Goal: Task Accomplishment & Management: Manage account settings

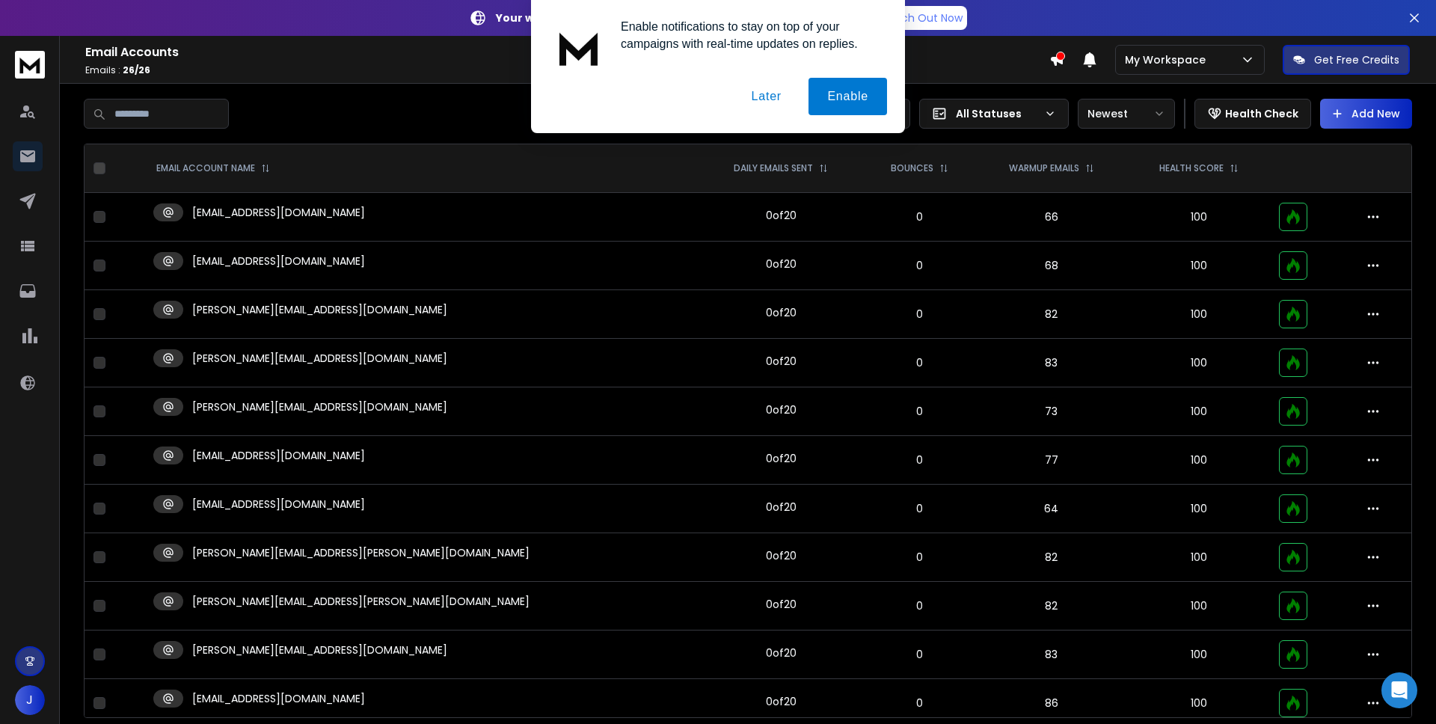
click at [767, 94] on button "Later" at bounding box center [765, 96] width 67 height 37
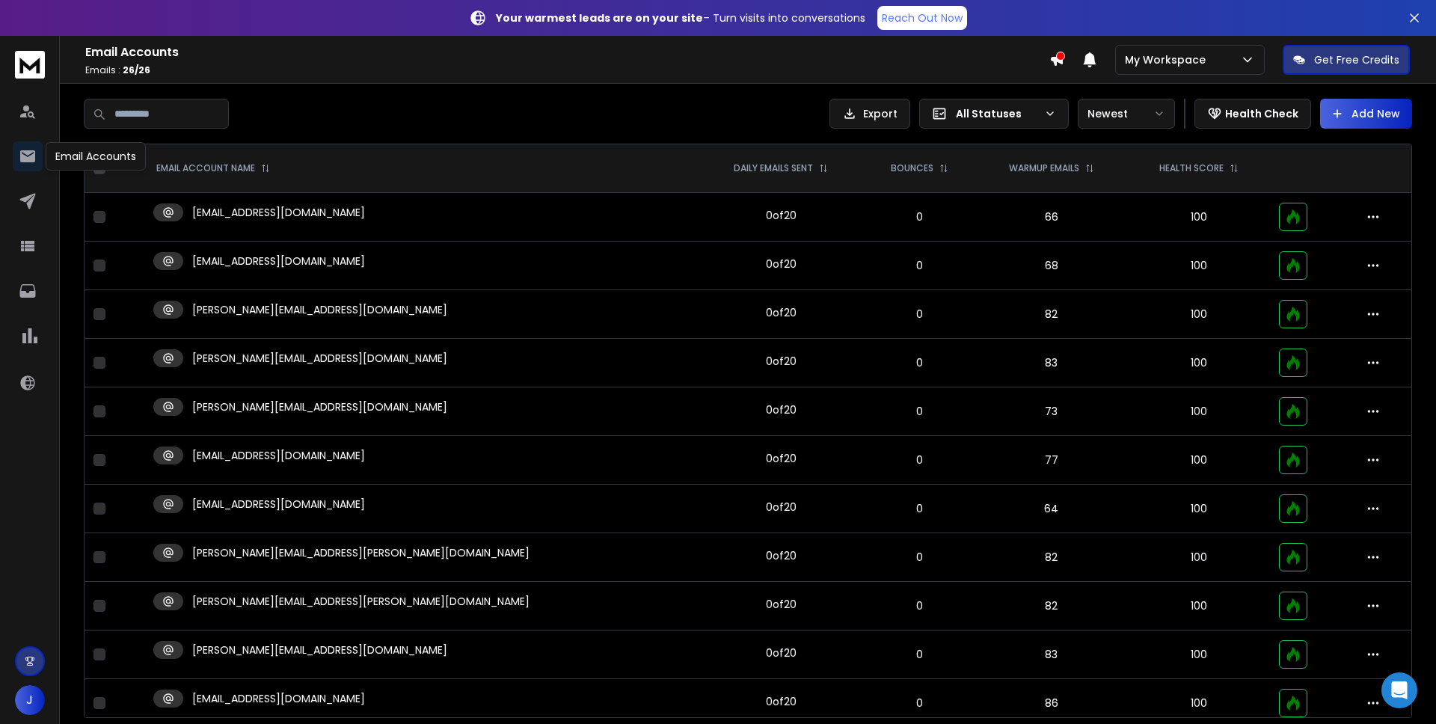
click at [27, 163] on icon at bounding box center [28, 156] width 18 height 18
click at [31, 192] on icon at bounding box center [28, 201] width 18 height 18
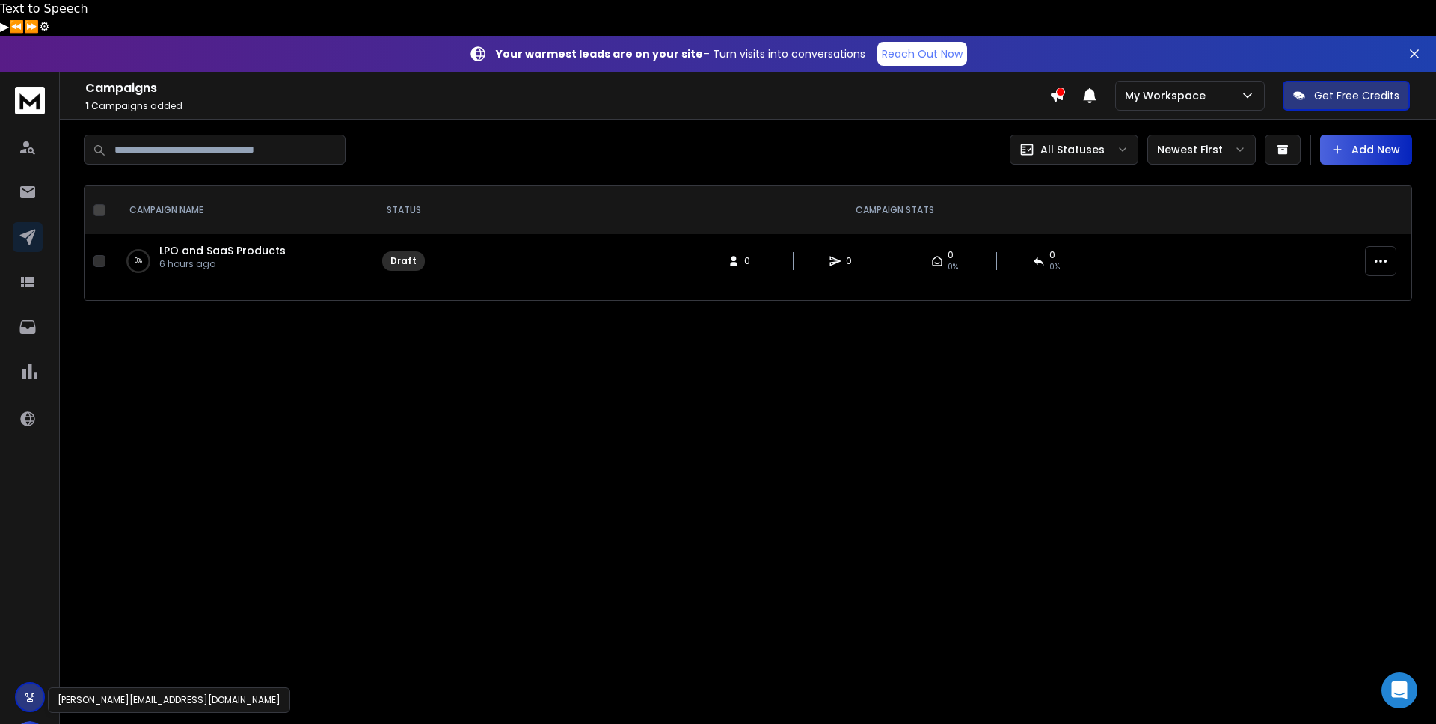
click at [27, 721] on span "J" at bounding box center [30, 736] width 30 height 30
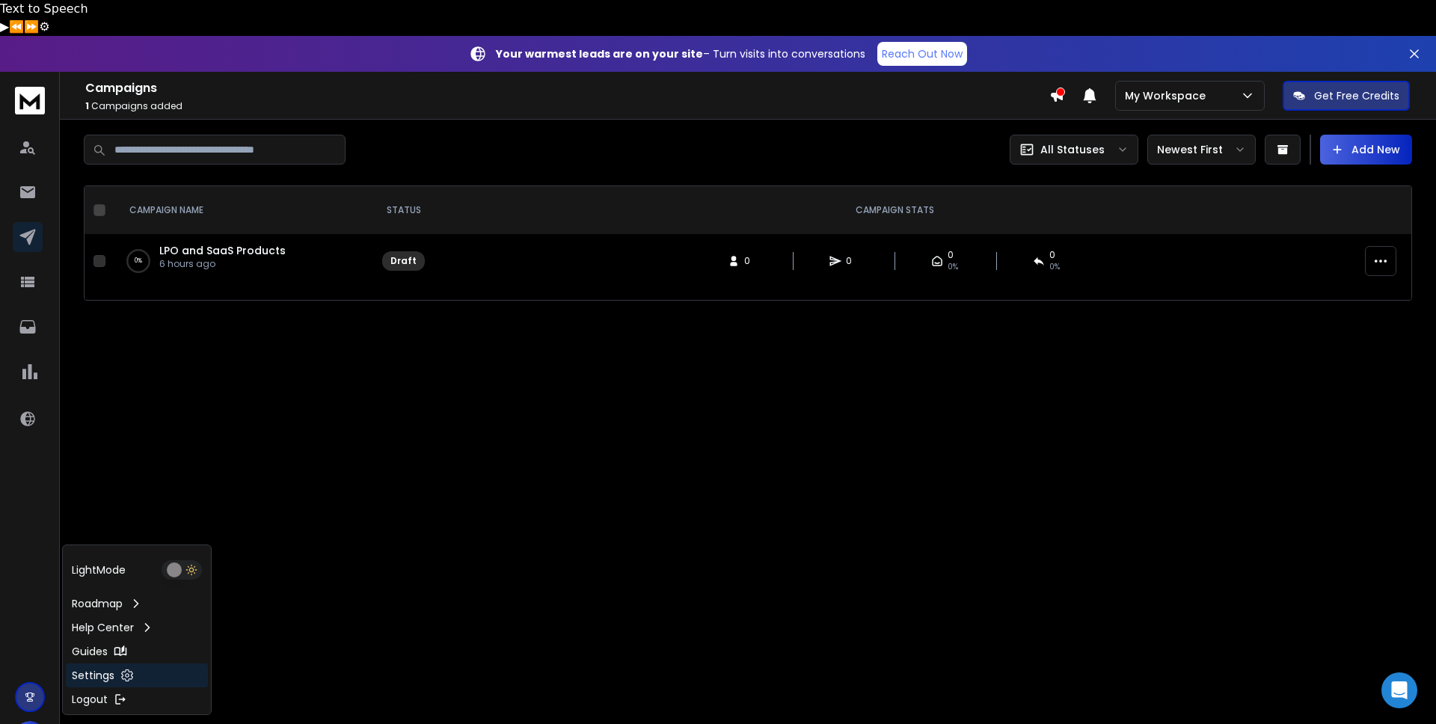
click at [94, 679] on p "Settings" at bounding box center [93, 675] width 43 height 15
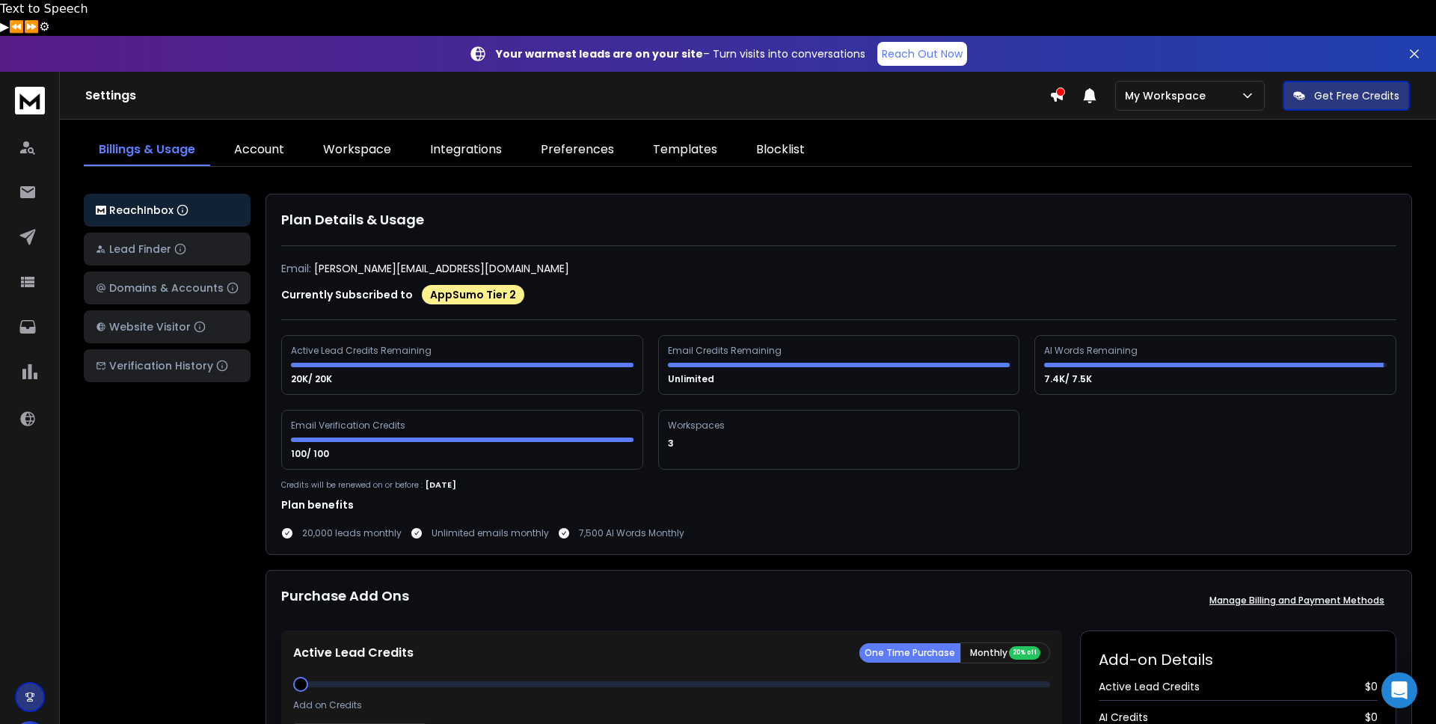
click at [174, 272] on button "Domains & Accounts" at bounding box center [167, 288] width 167 height 33
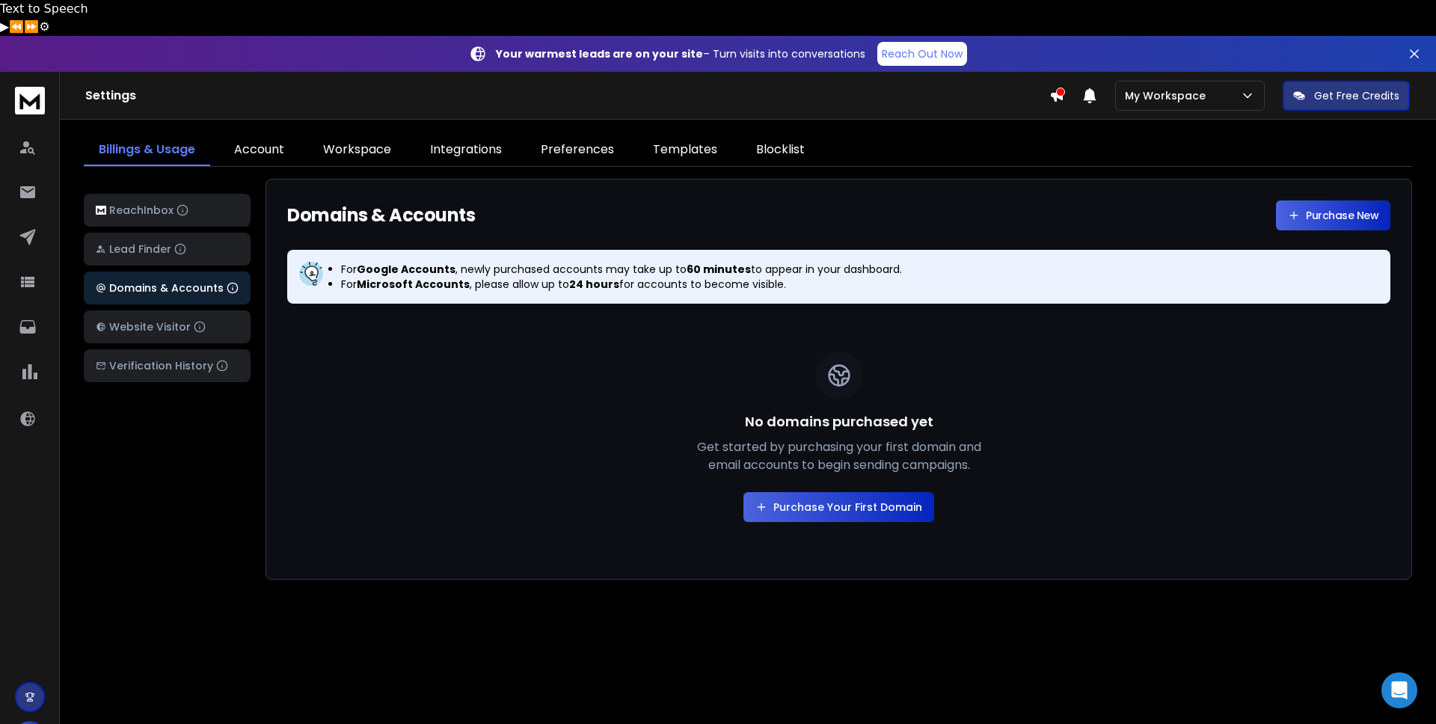
click at [172, 233] on button "Lead Finder" at bounding box center [167, 249] width 167 height 33
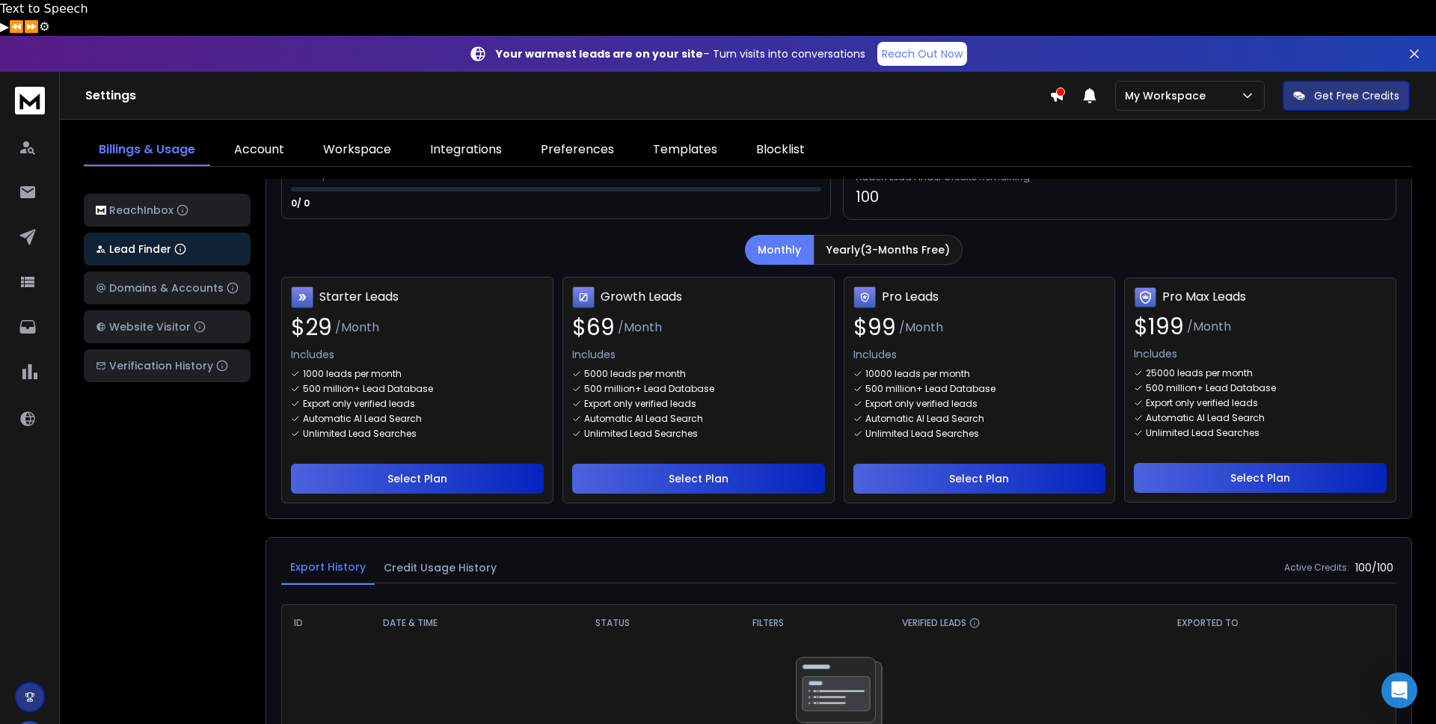
scroll to position [169, 0]
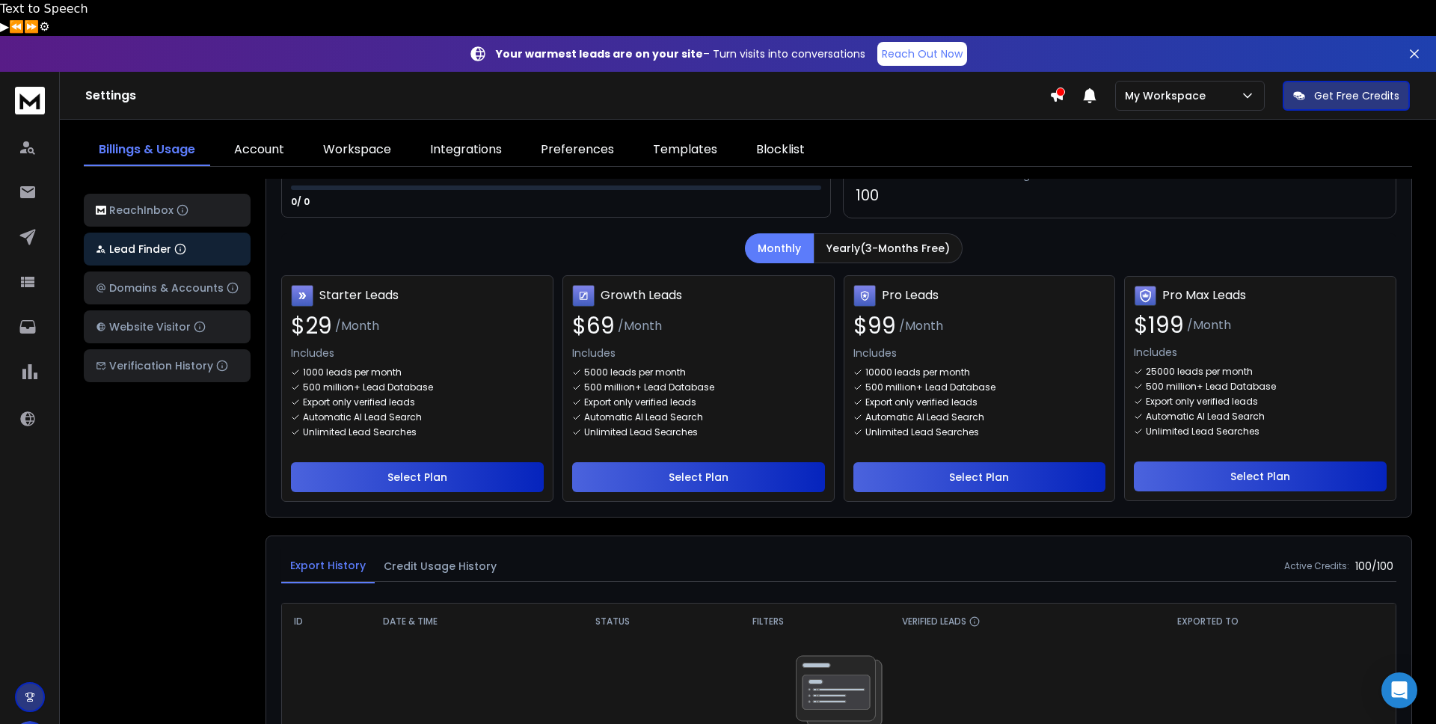
click at [177, 349] on button "Verification History" at bounding box center [167, 365] width 167 height 33
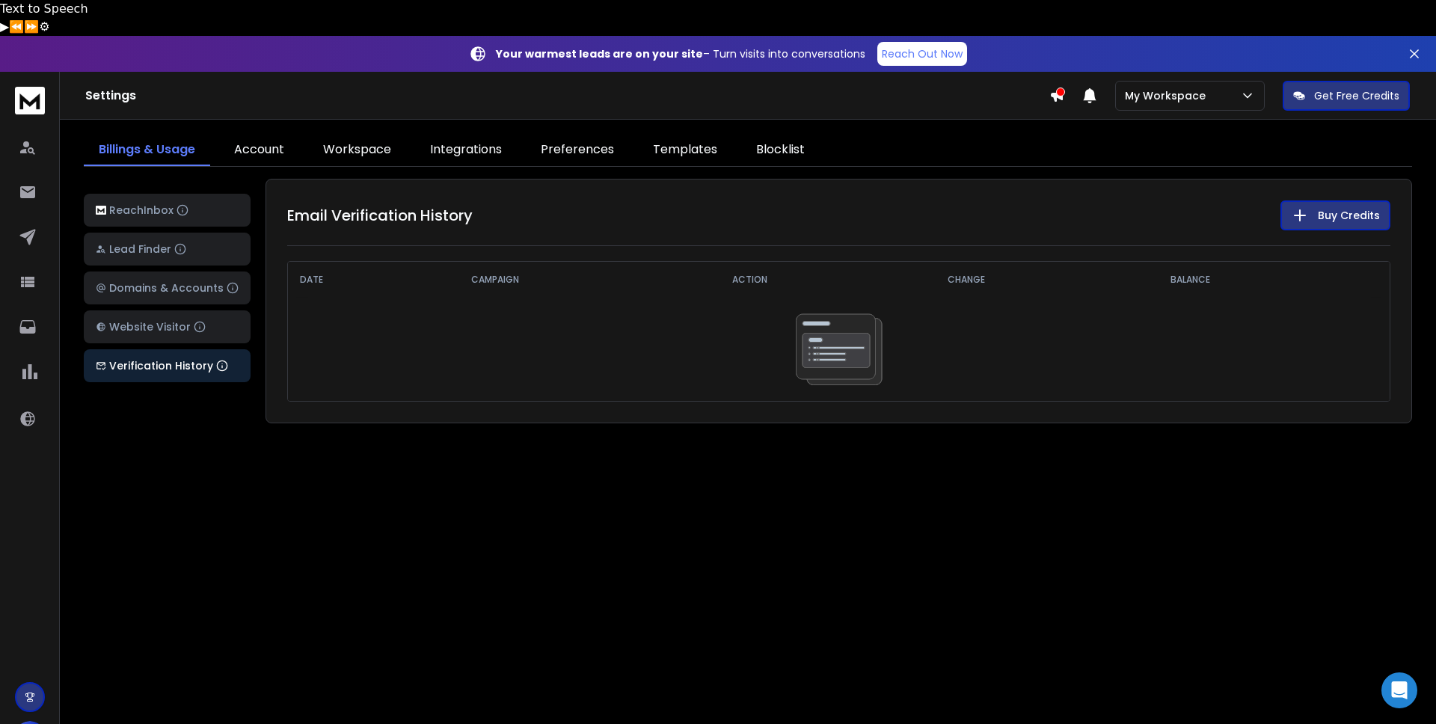
click at [152, 310] on button "Website Visitor" at bounding box center [167, 326] width 167 height 33
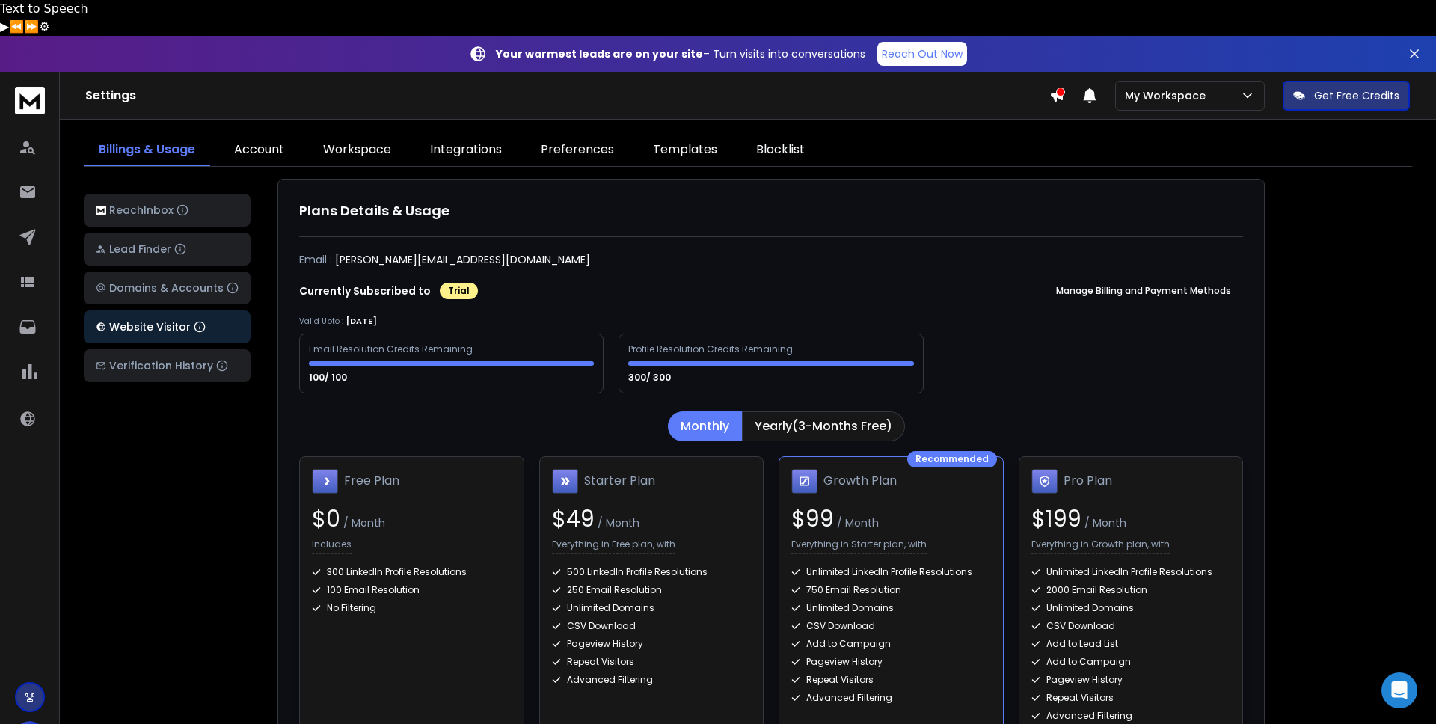
click at [147, 310] on button "Website Visitor" at bounding box center [167, 326] width 167 height 33
click at [150, 272] on button "Domains & Accounts" at bounding box center [167, 288] width 167 height 33
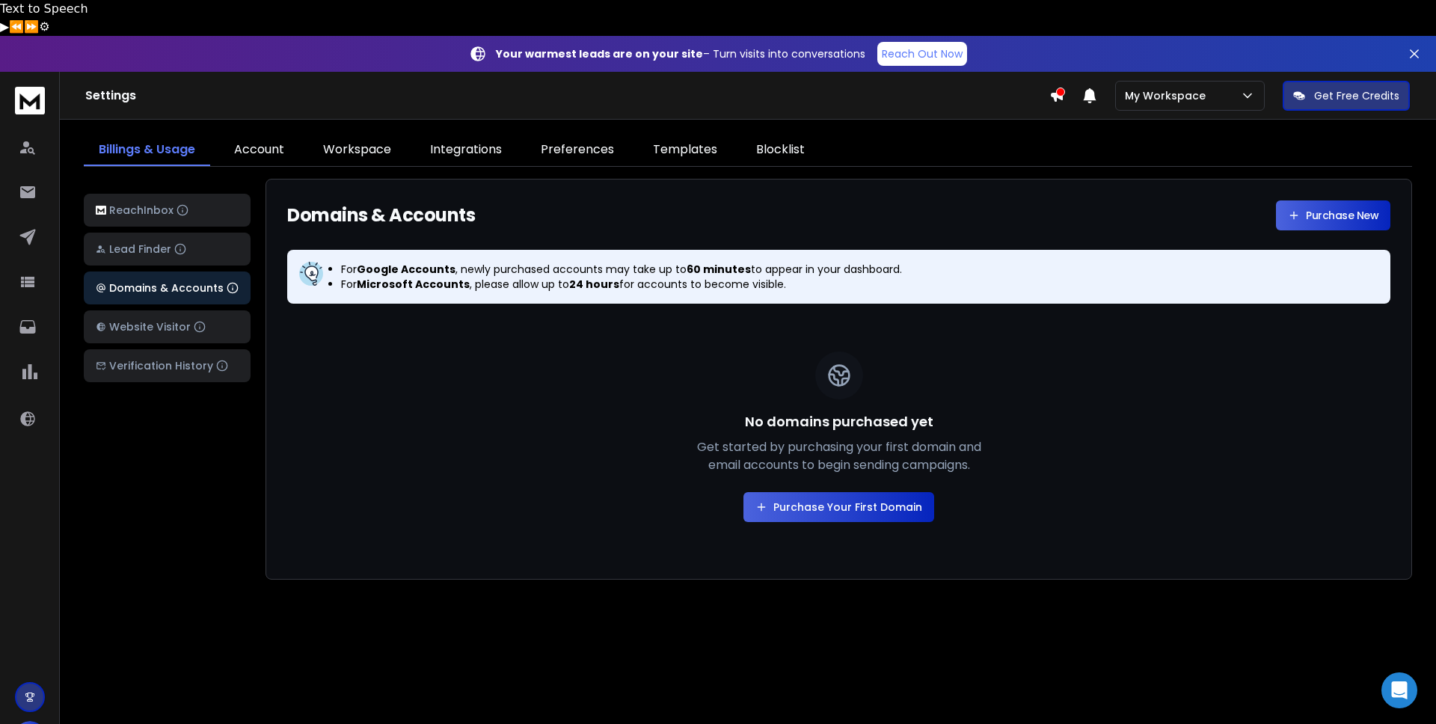
click at [370, 135] on link "Workspace" at bounding box center [357, 150] width 98 height 31
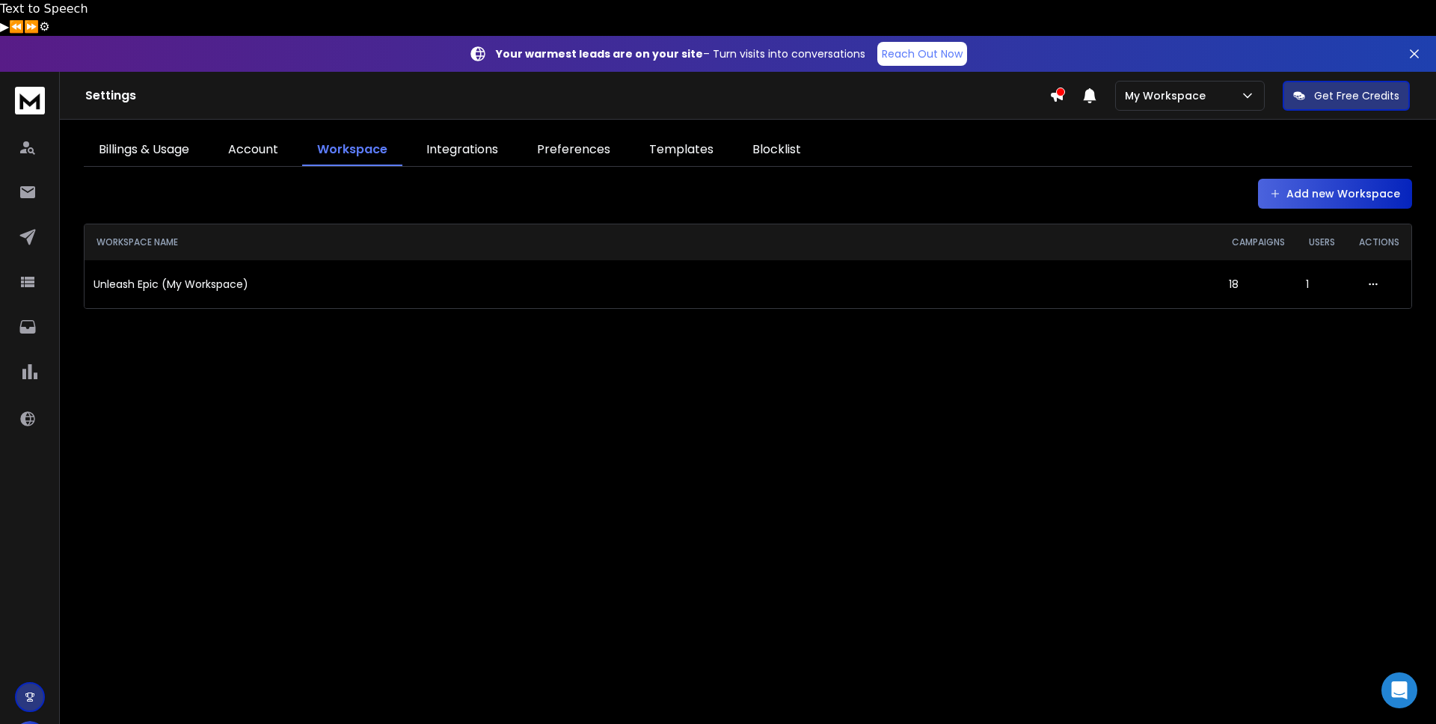
click at [471, 135] on link "Integrations" at bounding box center [462, 150] width 102 height 31
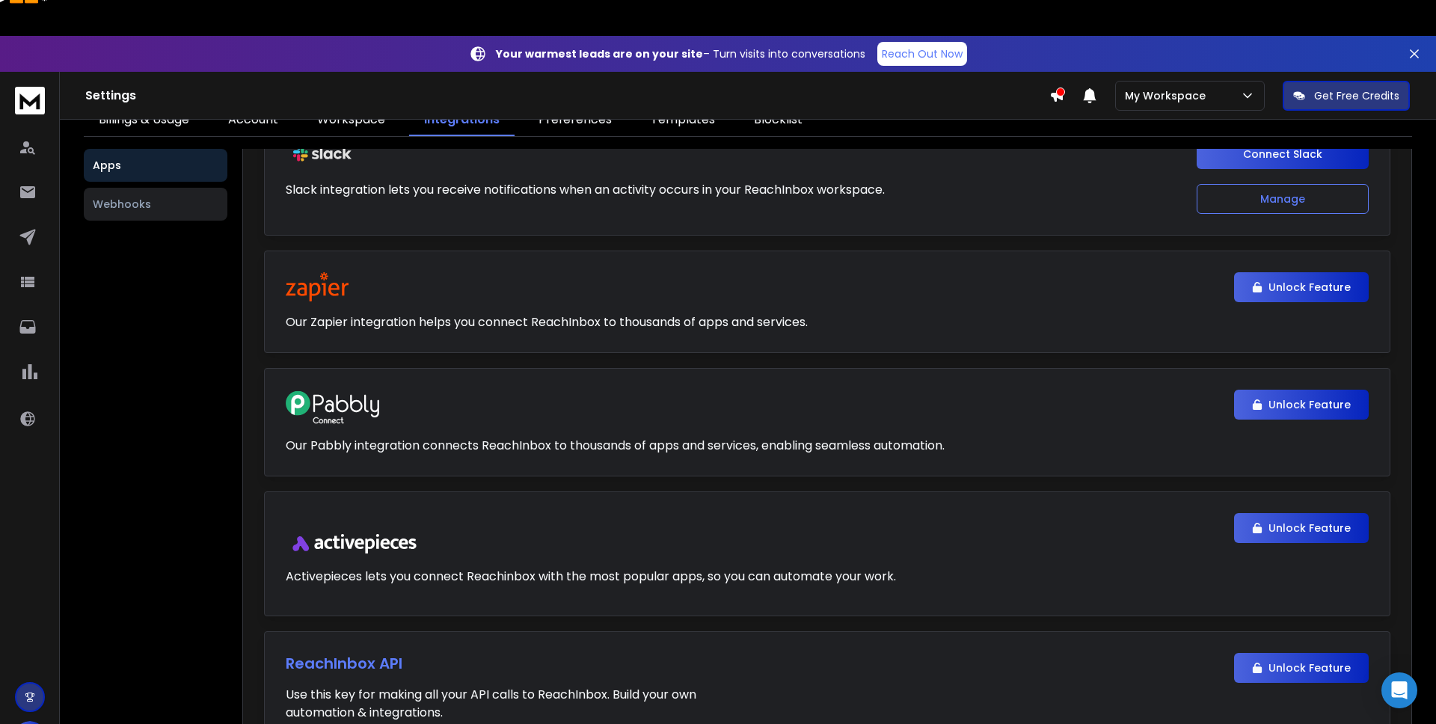
scroll to position [62, 0]
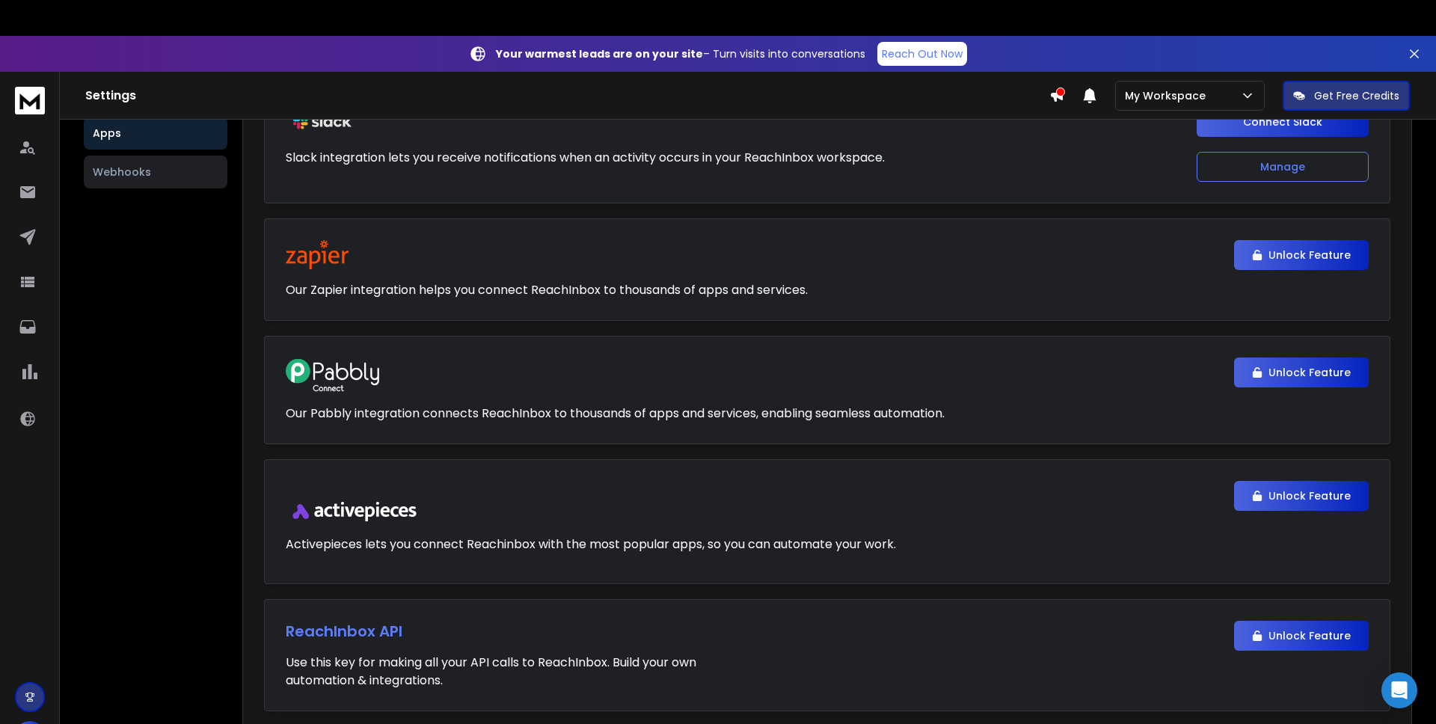
click at [1305, 628] on p "Unlock Feature" at bounding box center [1310, 635] width 82 height 15
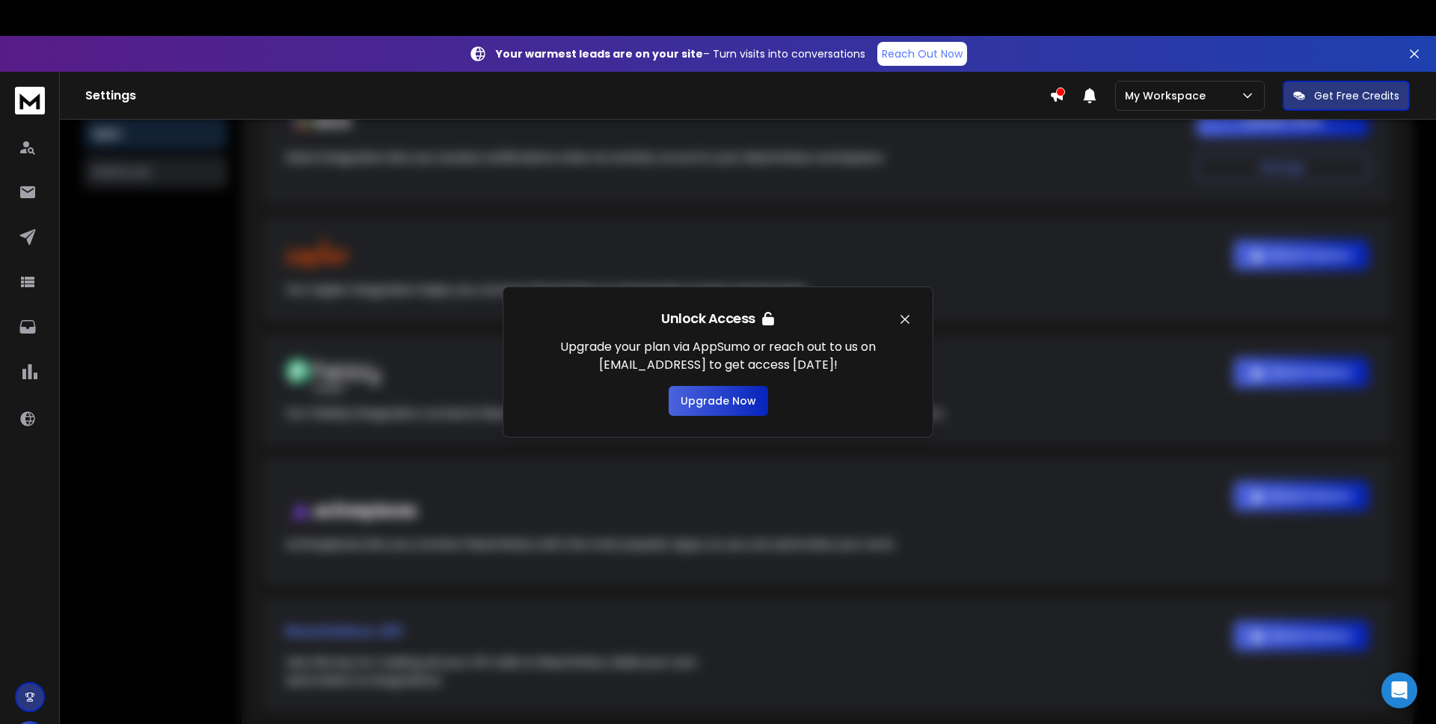
click at [717, 408] on link "Upgrade Now" at bounding box center [718, 401] width 99 height 30
